Goal: Communication & Community: Answer question/provide support

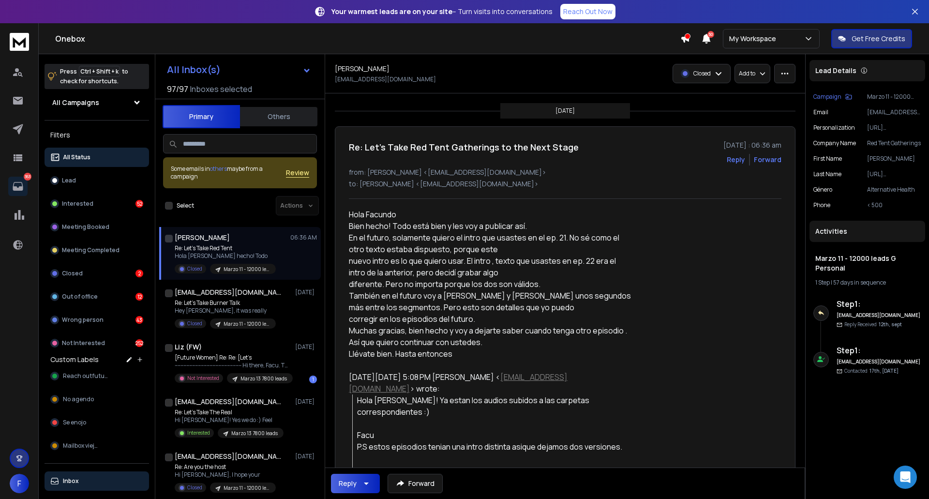
click at [200, 142] on input at bounding box center [240, 143] width 154 height 19
click at [353, 484] on div "Reply" at bounding box center [348, 483] width 18 height 10
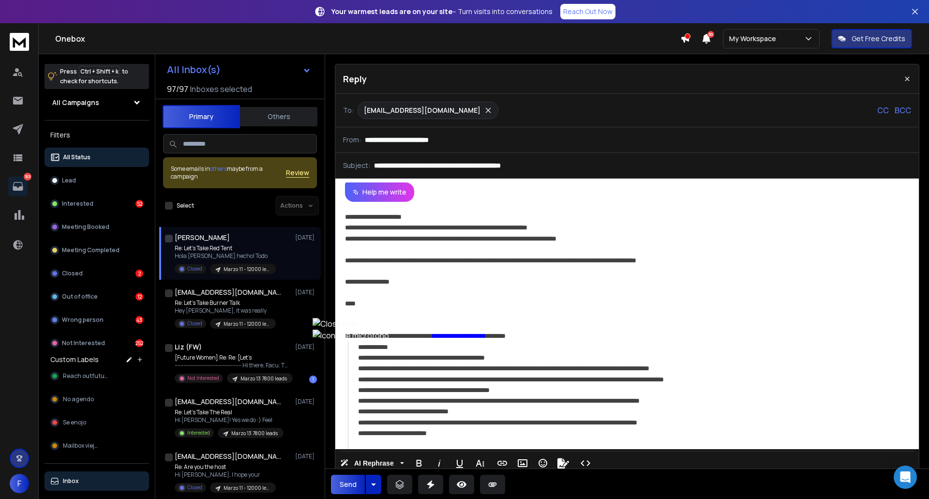
click at [357, 489] on button "Send" at bounding box center [348, 484] width 34 height 19
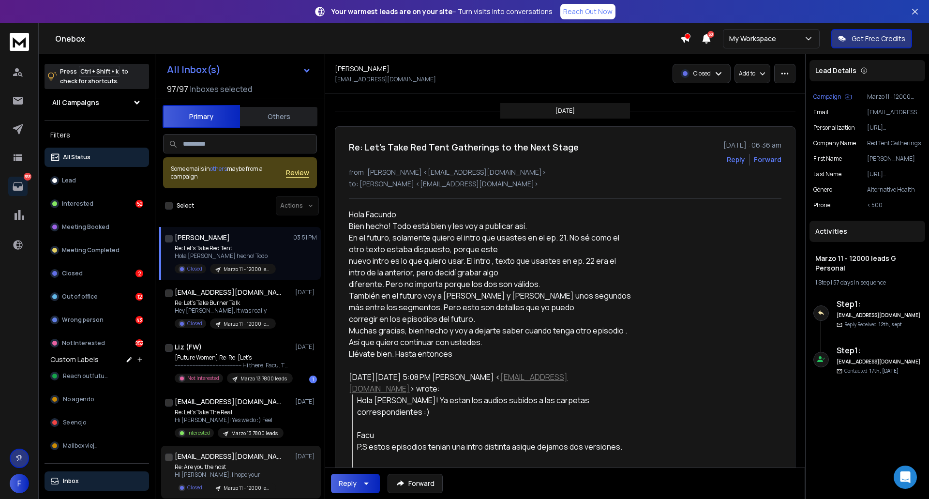
click at [248, 463] on p "Re: Are you the host" at bounding box center [225, 467] width 101 height 8
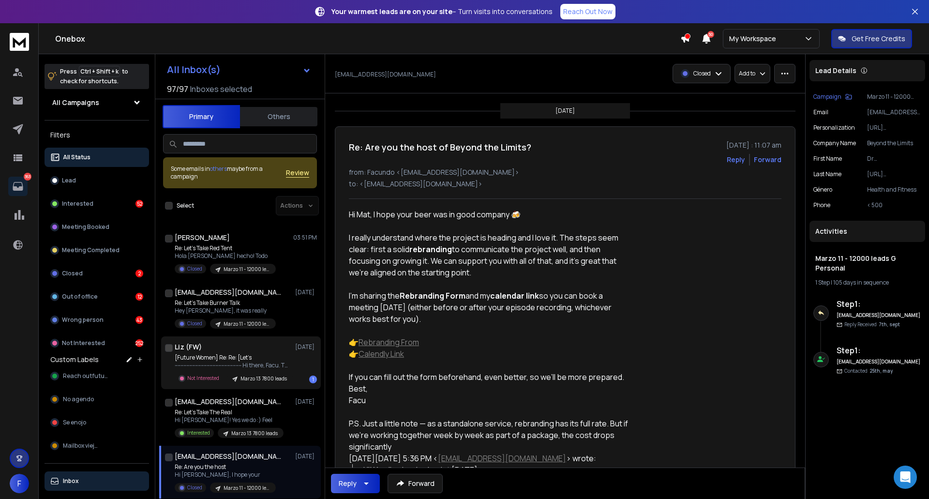
click at [246, 352] on div "[PERSON_NAME] (FW) [DATE] [Future Women] Re: Re: [Let’s -----------------------…" at bounding box center [246, 362] width 142 height 41
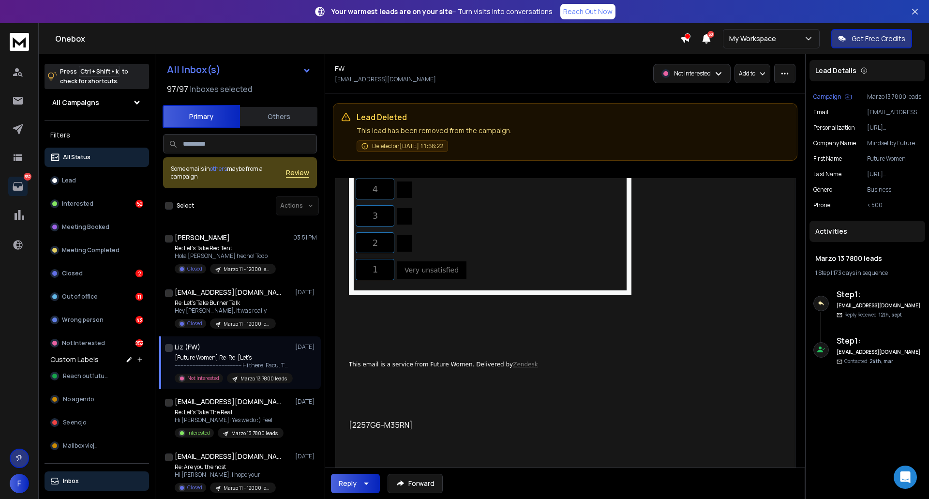
scroll to position [338, 0]
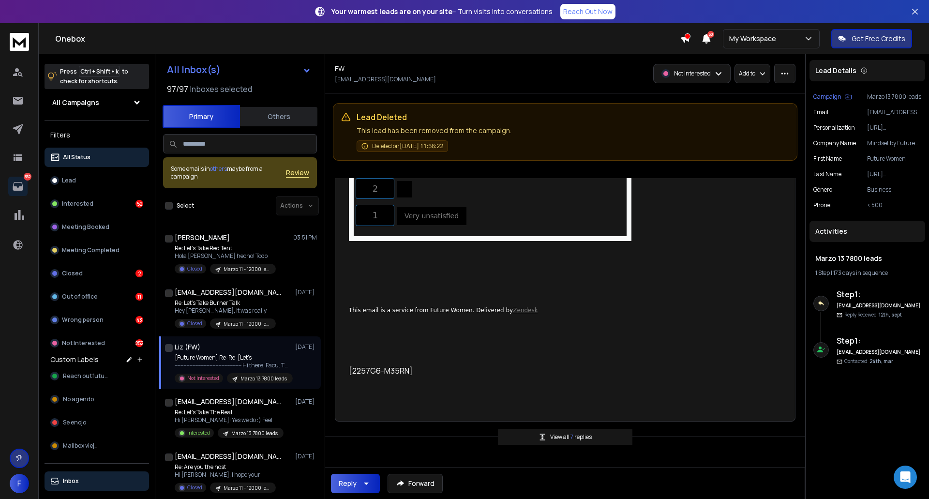
click at [562, 438] on p "View all 7 replies" at bounding box center [571, 437] width 42 height 8
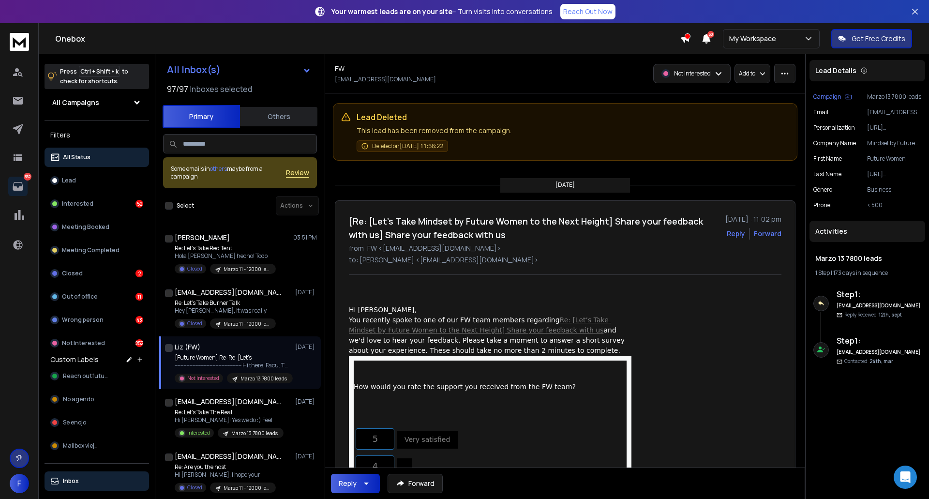
scroll to position [0, 0]
click at [788, 74] on icon "button" at bounding box center [784, 73] width 9 height 9
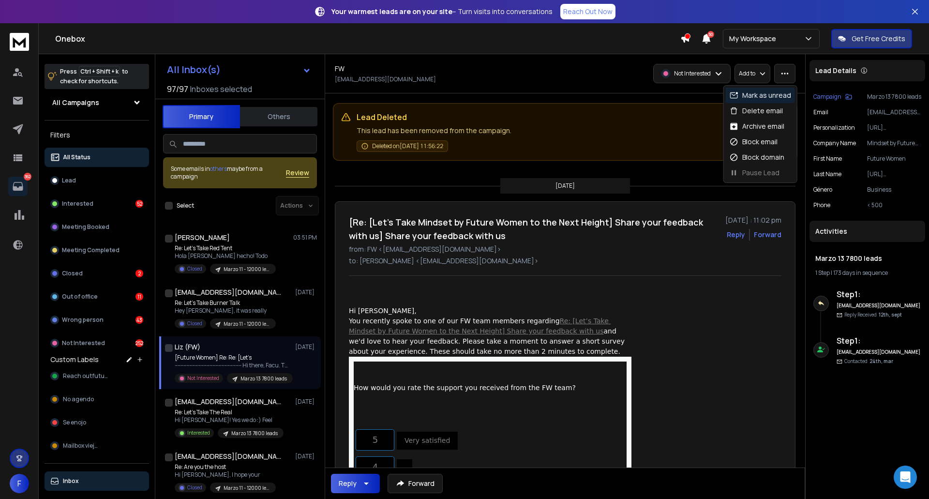
click at [759, 97] on div "Mark as unread" at bounding box center [760, 95] width 61 height 10
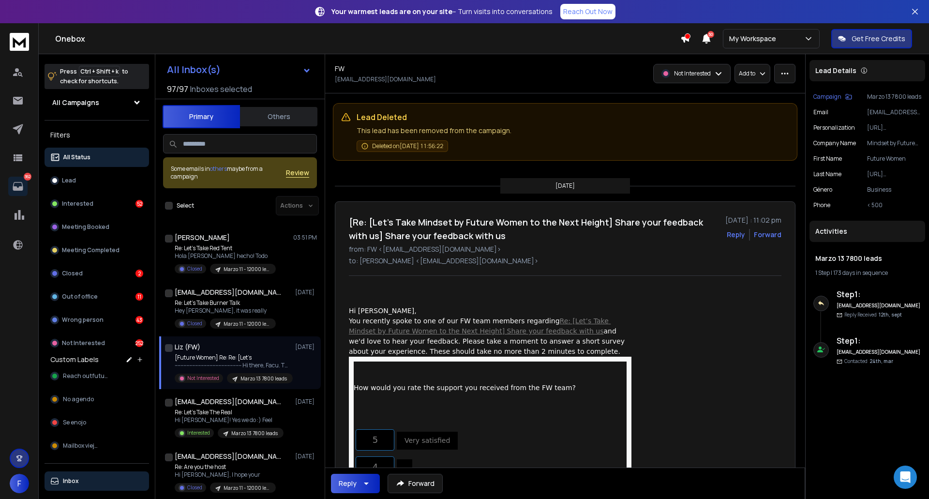
click at [245, 142] on input at bounding box center [240, 143] width 154 height 19
paste input "**********"
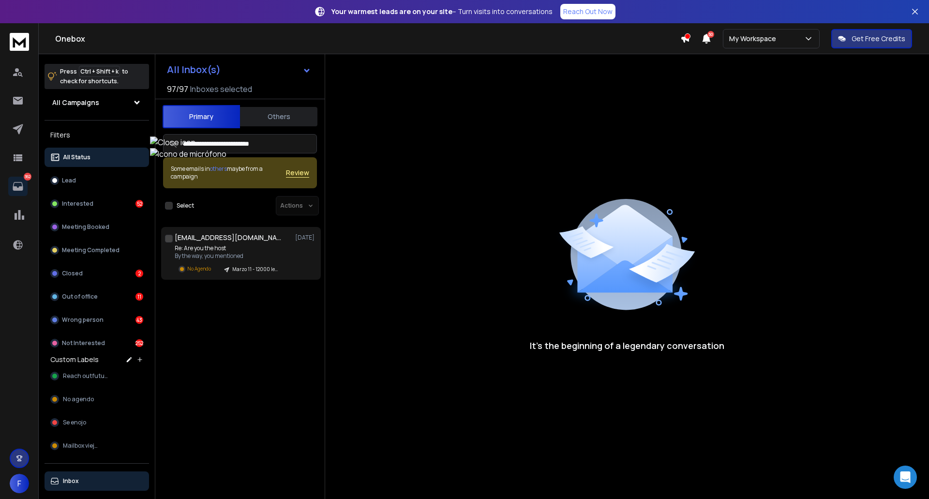
type input "**********"
click at [266, 255] on p "By the way, you mentioned" at bounding box center [230, 256] width 110 height 8
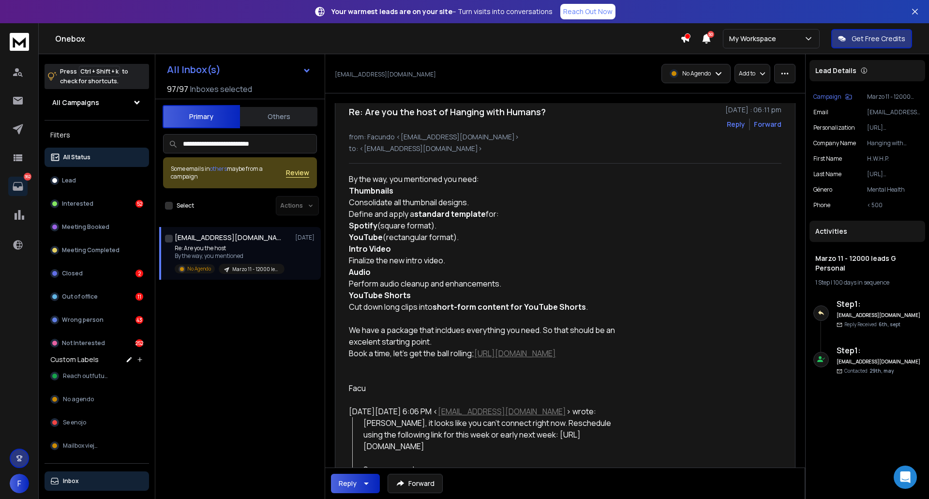
scroll to position [48, 0]
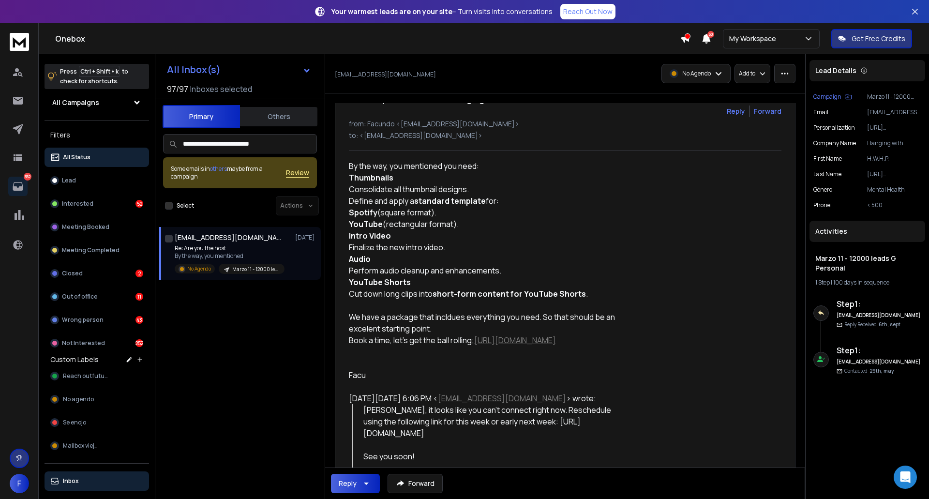
click at [889, 179] on div "Campaign [PERSON_NAME] 11 - 12000 leads G Personal Email [EMAIL_ADDRESS][DOMAIN…" at bounding box center [867, 150] width 116 height 139
click at [887, 173] on p "[URL][DOMAIN_NAME]" at bounding box center [894, 174] width 54 height 8
